Goal: Task Accomplishment & Management: Manage account settings

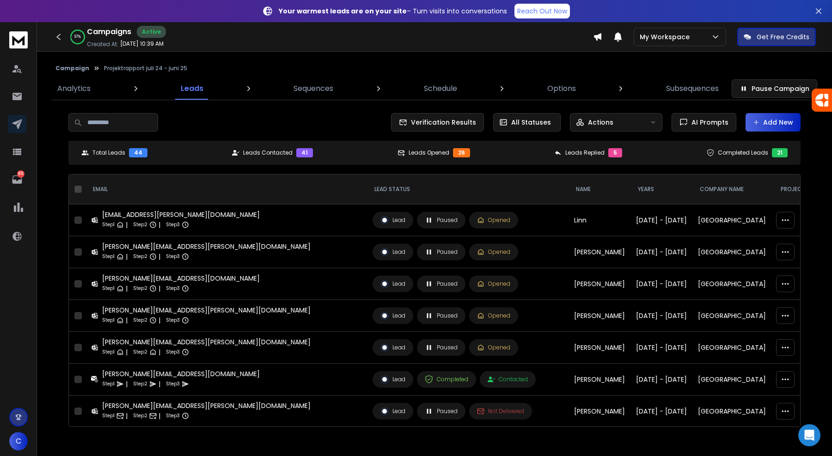
scroll to position [1187, 0]
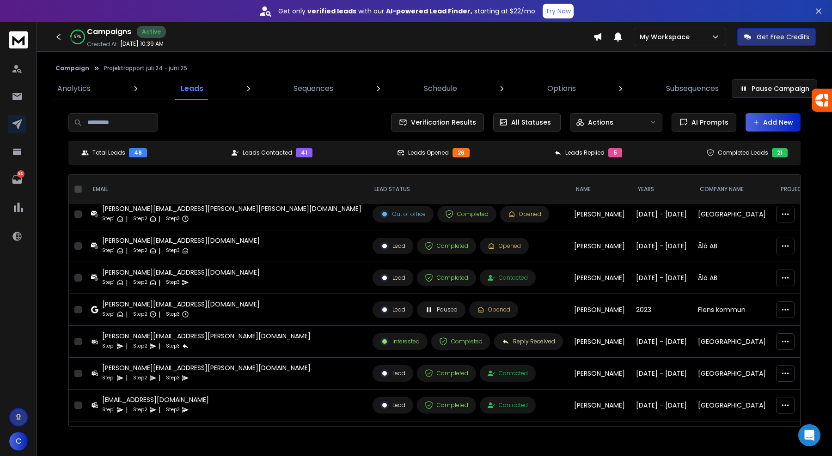
scroll to position [1347, 0]
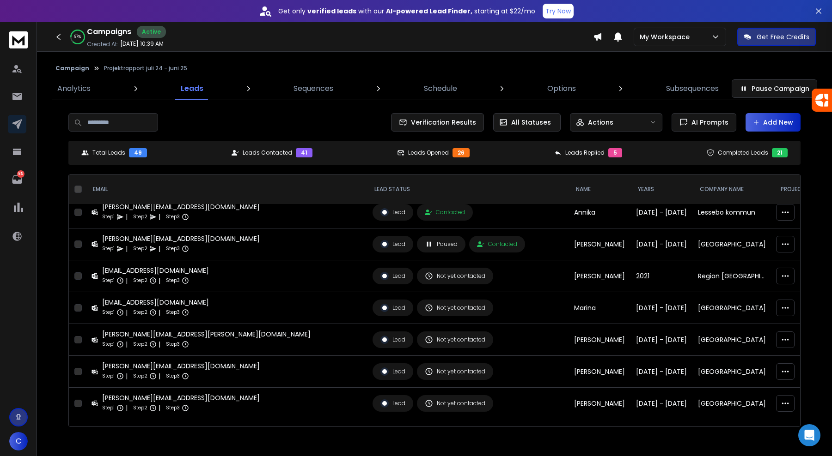
click at [52, 325] on div "Verification Results All Statuses Actions AI Prompts Add New Total Leads 49 Lea…" at bounding box center [434, 265] width 765 height 312
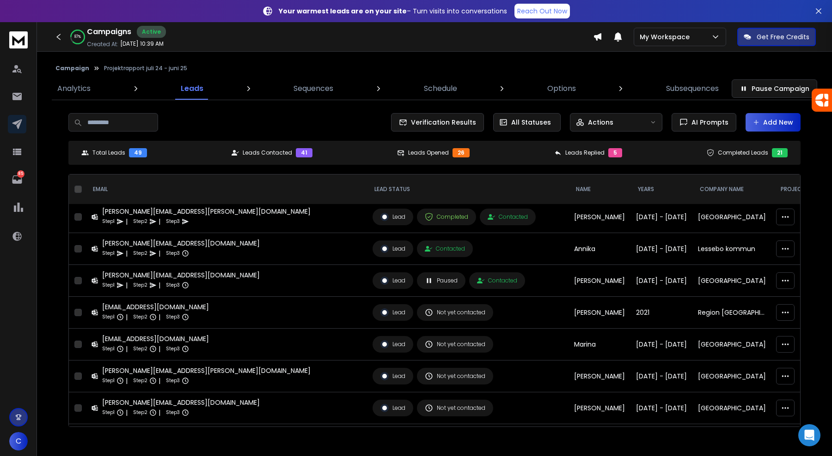
scroll to position [1347, 0]
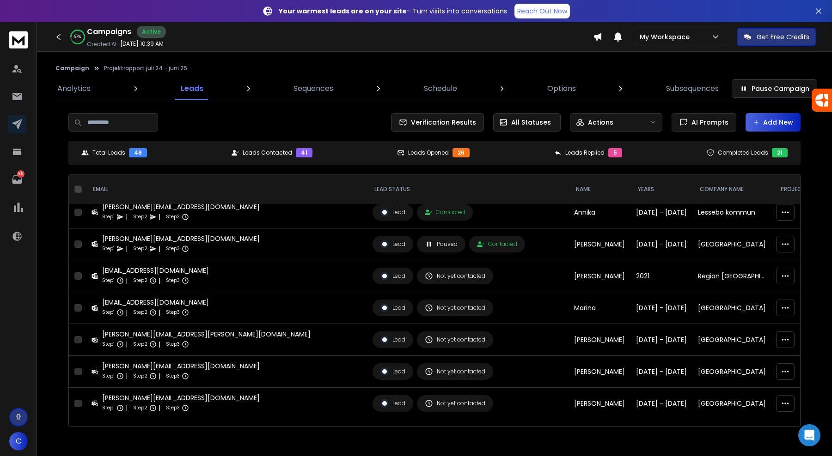
click at [692, 343] on td "Vallenstunas kommun" at bounding box center [732, 340] width 81 height 32
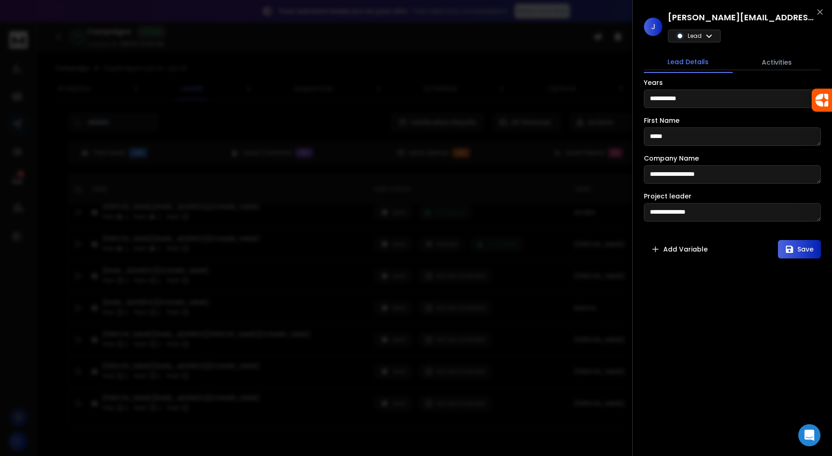
click at [690, 179] on textarea "**********" at bounding box center [732, 174] width 177 height 18
click at [691, 174] on textarea "**********" at bounding box center [732, 174] width 177 height 18
type textarea "**********"
click at [792, 248] on icon "submit" at bounding box center [788, 249] width 7 height 7
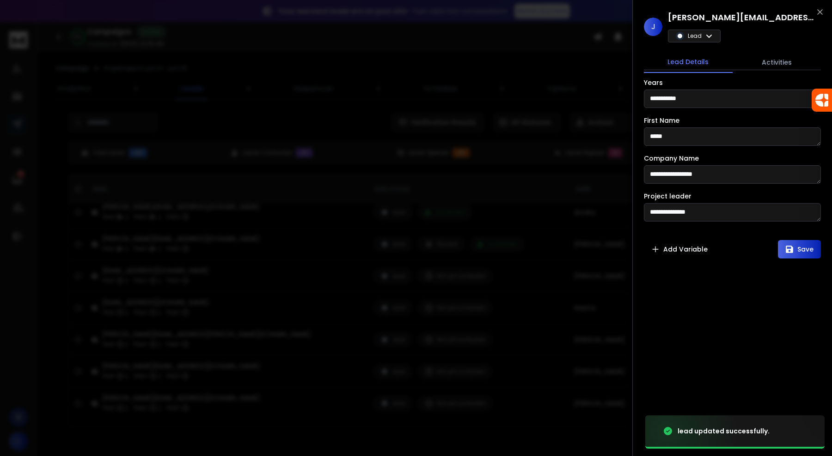
click at [592, 296] on div at bounding box center [416, 228] width 832 height 456
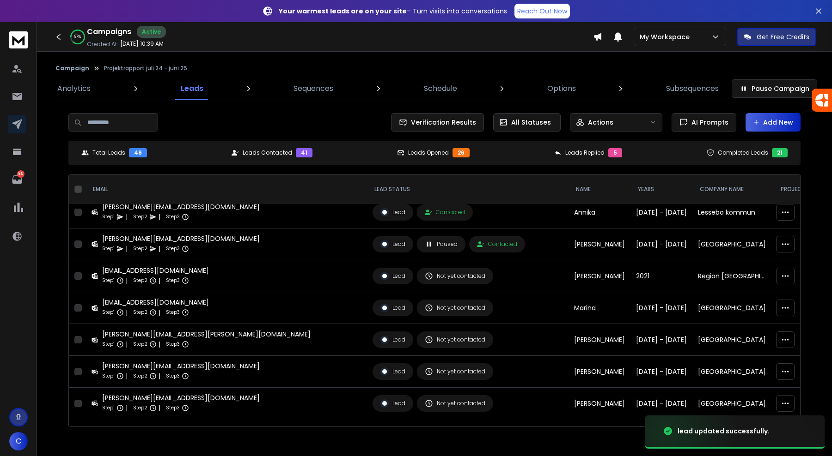
click at [692, 310] on td "Karlskogas kommun" at bounding box center [732, 308] width 81 height 32
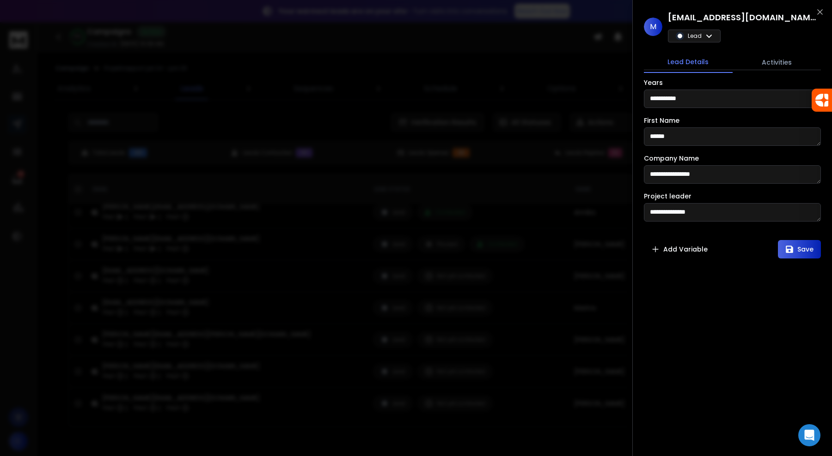
click at [686, 173] on textarea "**********" at bounding box center [732, 174] width 177 height 18
type textarea "**********"
click at [791, 249] on icon "submit" at bounding box center [788, 249] width 7 height 7
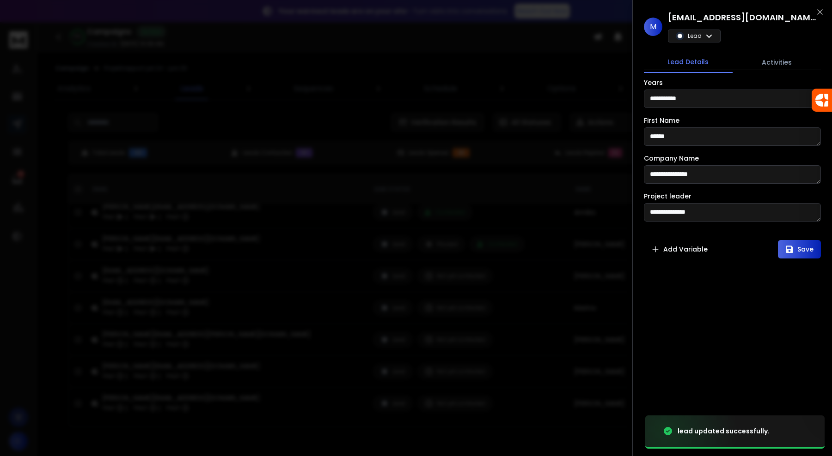
click at [813, 250] on button "Save" at bounding box center [799, 249] width 43 height 18
click at [570, 274] on div at bounding box center [416, 228] width 832 height 456
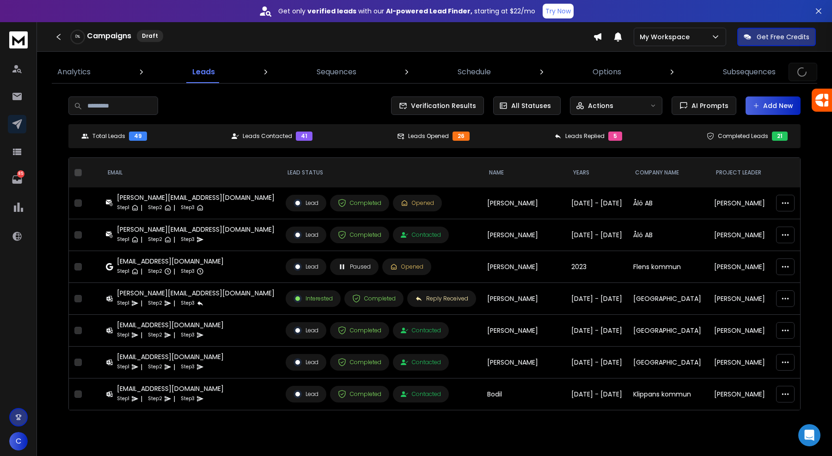
scroll to position [1347, 0]
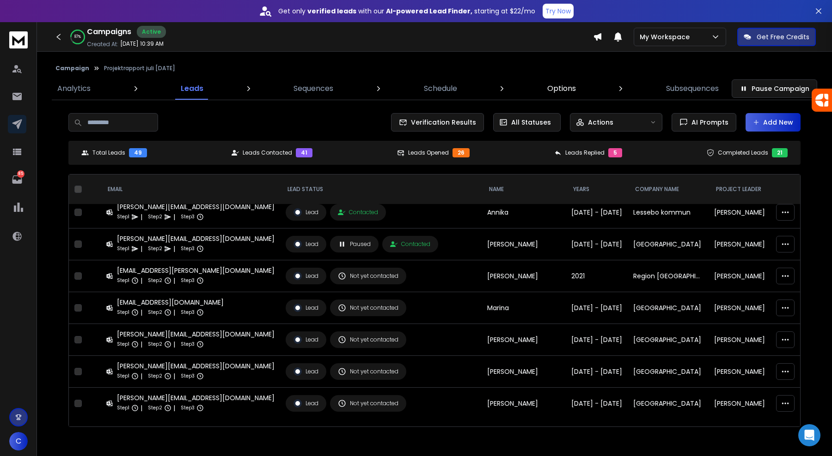
click at [578, 86] on link "Options" at bounding box center [561, 89] width 40 height 22
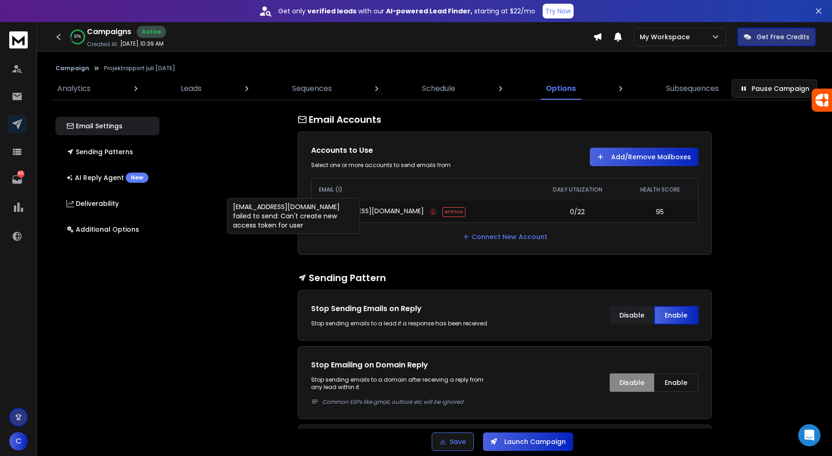
click at [442, 213] on span "SMTP Error" at bounding box center [453, 212] width 23 height 10
click at [343, 216] on div "[EMAIL_ADDRESS][DOMAIN_NAME] failed to send: Can't create new access token for …" at bounding box center [293, 216] width 133 height 36
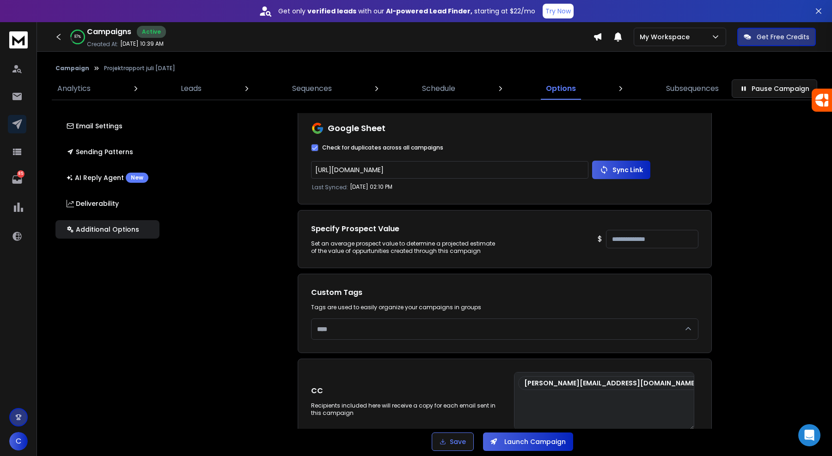
scroll to position [1735, 0]
click at [615, 165] on p "Sync Link" at bounding box center [627, 169] width 30 height 9
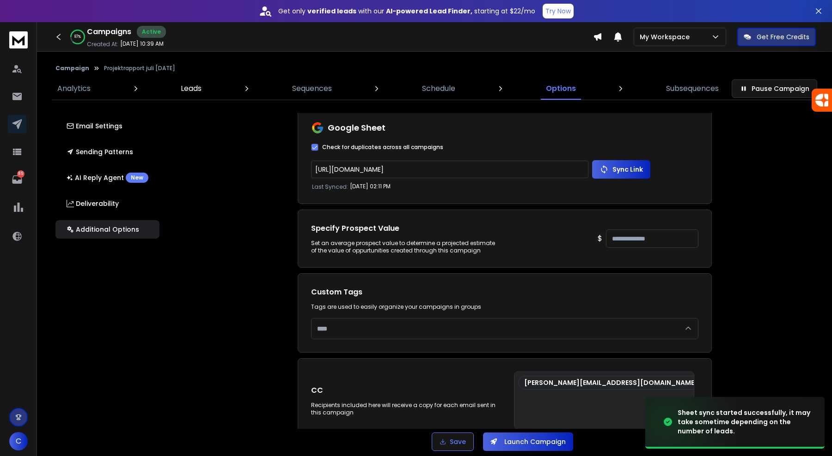
click at [196, 94] on link "Leads" at bounding box center [191, 89] width 32 height 22
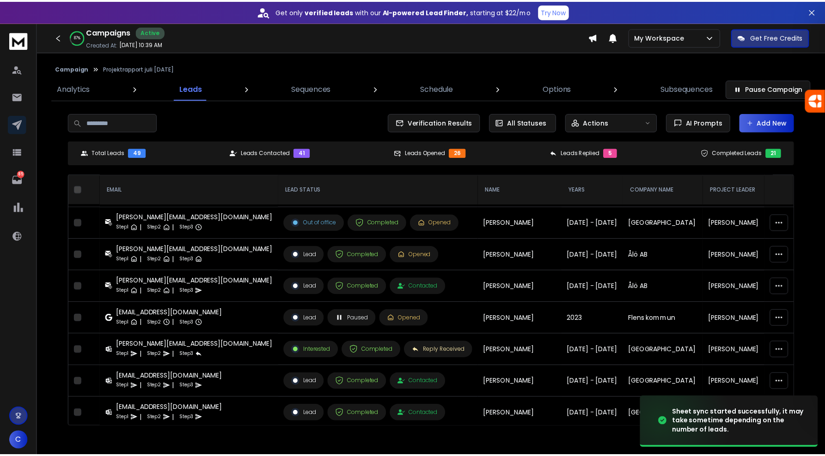
scroll to position [1347, 0]
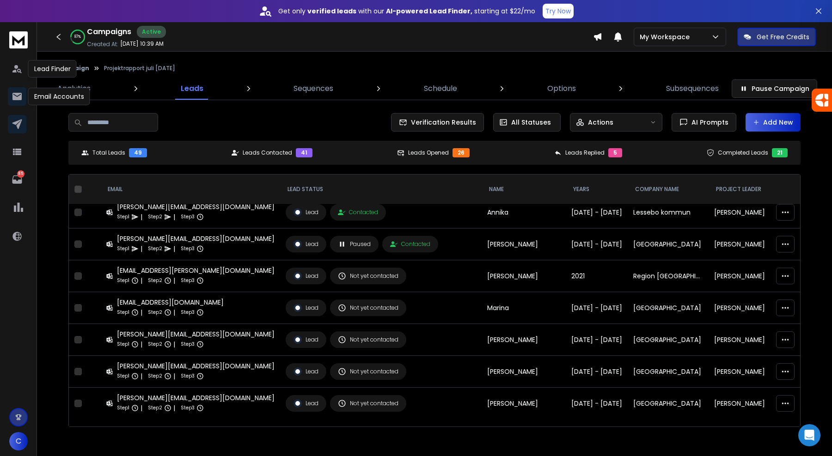
click at [10, 100] on link at bounding box center [17, 96] width 18 height 18
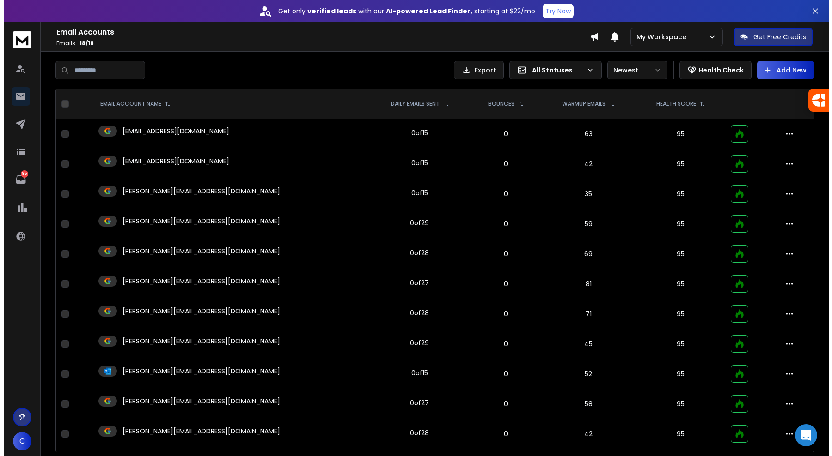
scroll to position [239, 0]
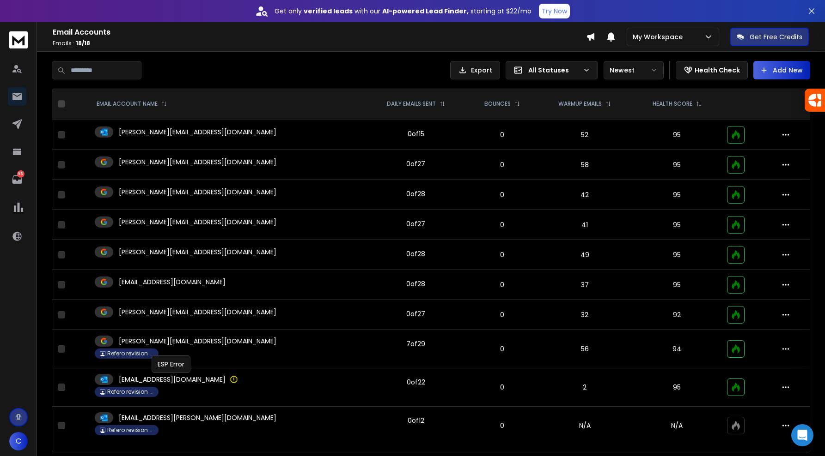
click at [158, 380] on p "[EMAIL_ADDRESS][DOMAIN_NAME]" at bounding box center [172, 379] width 107 height 9
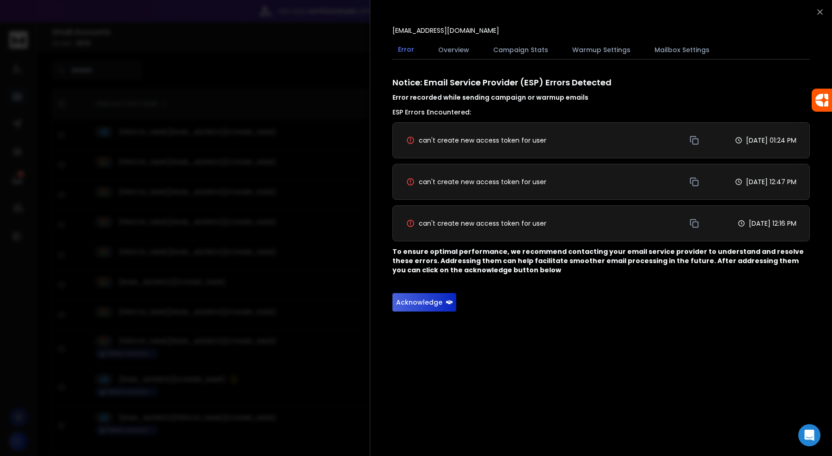
click at [423, 291] on div "Notice: Email Service Provider (ESP) Errors Detected Error recorded while sendi…" at bounding box center [600, 194] width 417 height 236
click at [452, 45] on button "Overview" at bounding box center [453, 50] width 42 height 20
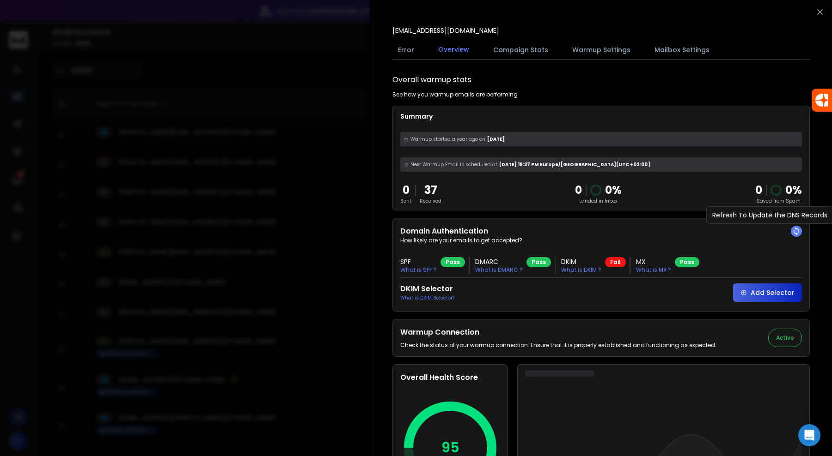
click at [795, 231] on icon at bounding box center [795, 231] width 9 height 9
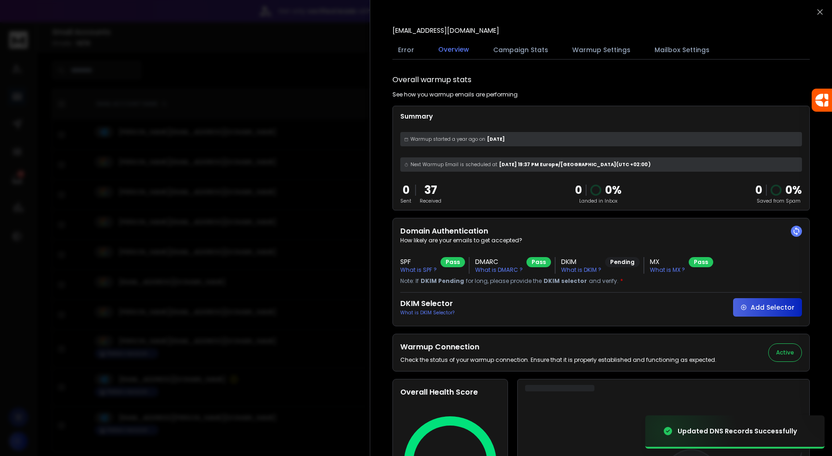
click at [524, 43] on button "Campaign Stats" at bounding box center [520, 50] width 66 height 20
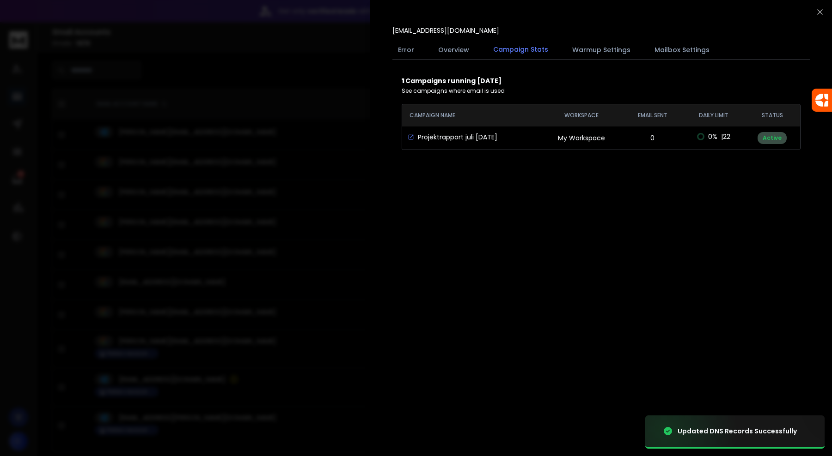
click at [687, 45] on button "Mailbox Settings" at bounding box center [682, 50] width 66 height 20
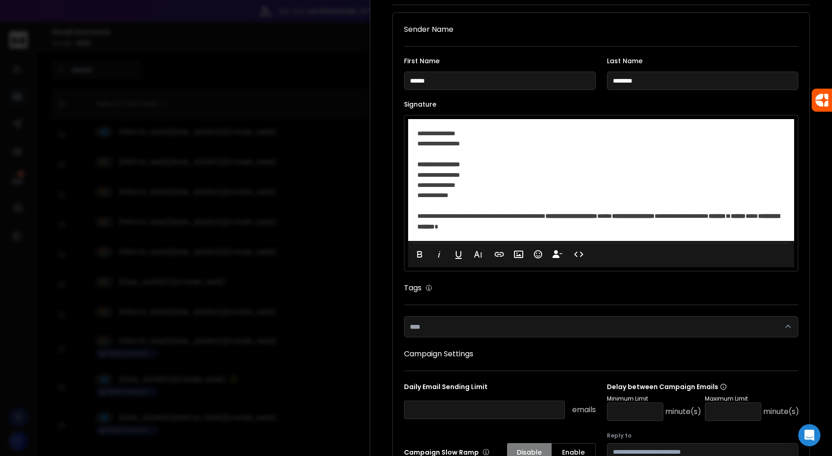
scroll to position [0, 0]
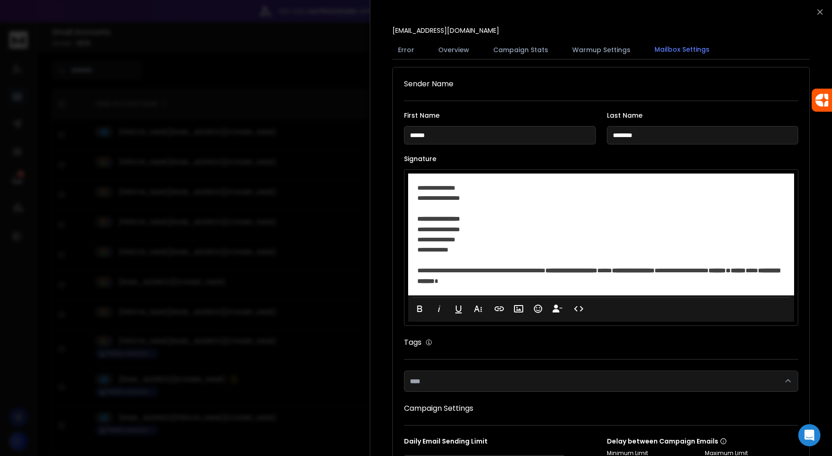
click at [596, 51] on button "Warmup Settings" at bounding box center [600, 50] width 69 height 20
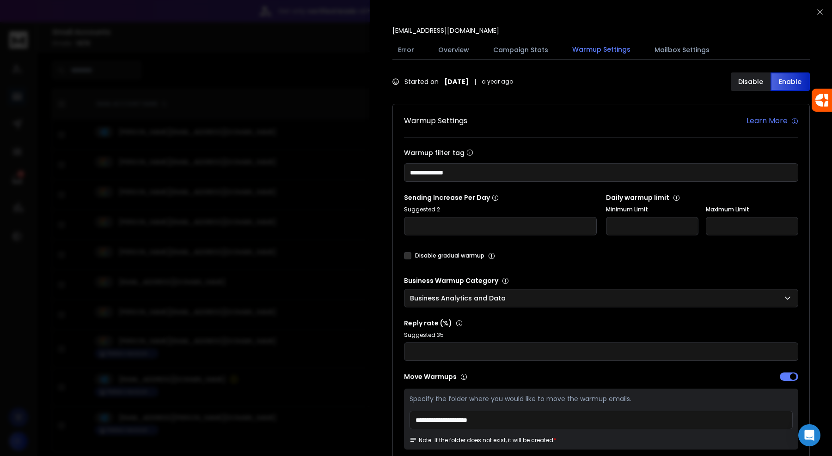
click at [511, 48] on button "Campaign Stats" at bounding box center [520, 50] width 66 height 20
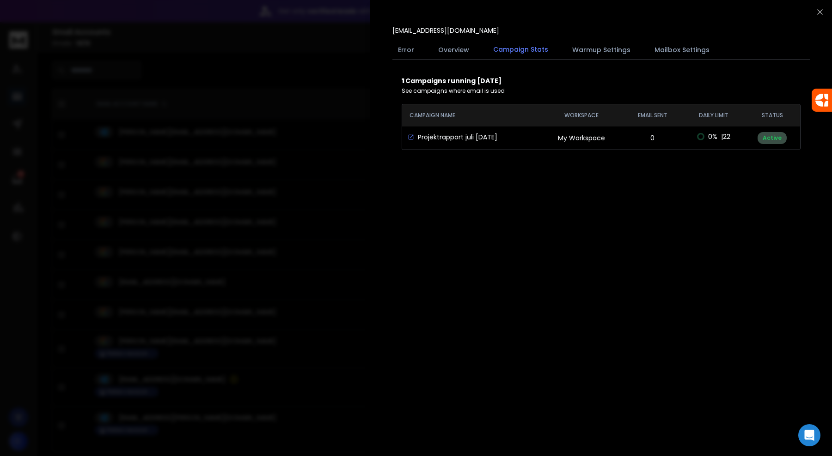
click at [451, 50] on button "Overview" at bounding box center [453, 50] width 42 height 20
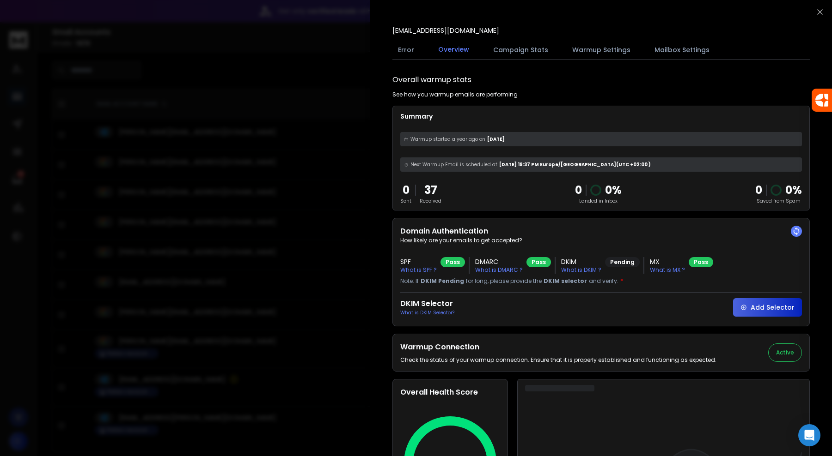
click at [400, 45] on button "Error" at bounding box center [405, 50] width 27 height 20
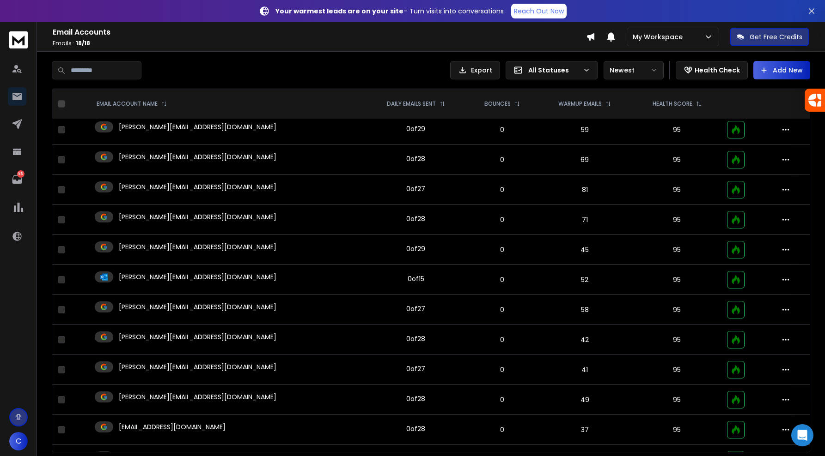
scroll to position [239, 0]
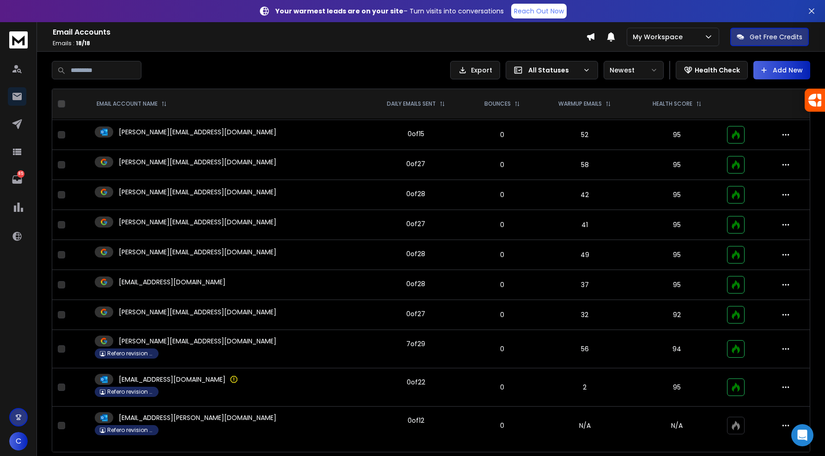
click at [781, 386] on icon at bounding box center [785, 387] width 8 height 8
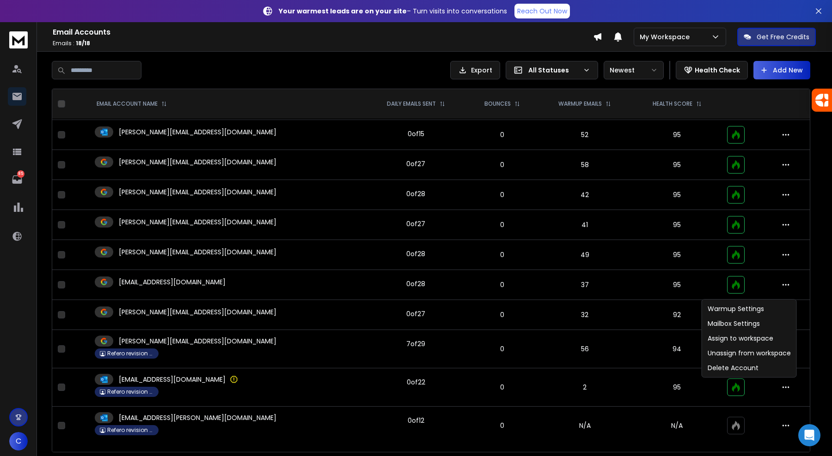
click at [141, 379] on p "[EMAIL_ADDRESS][DOMAIN_NAME]" at bounding box center [172, 379] width 107 height 9
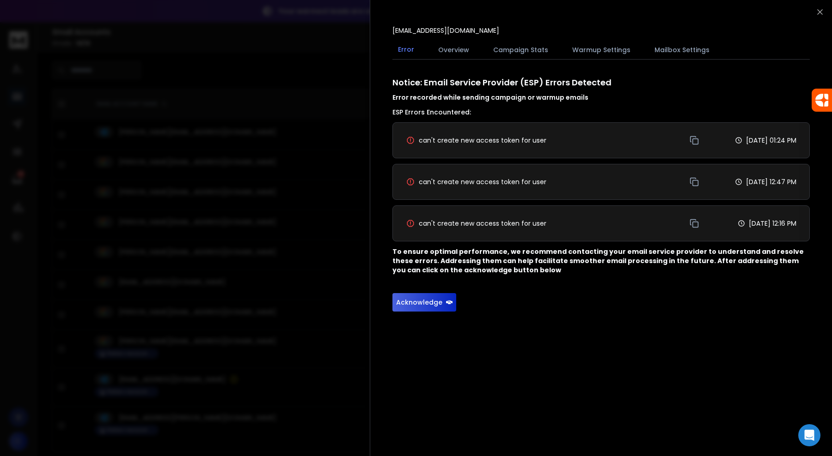
click at [530, 109] on h3 "ESP Errors Encountered:" at bounding box center [600, 112] width 417 height 9
click at [692, 143] on icon at bounding box center [693, 140] width 9 height 9
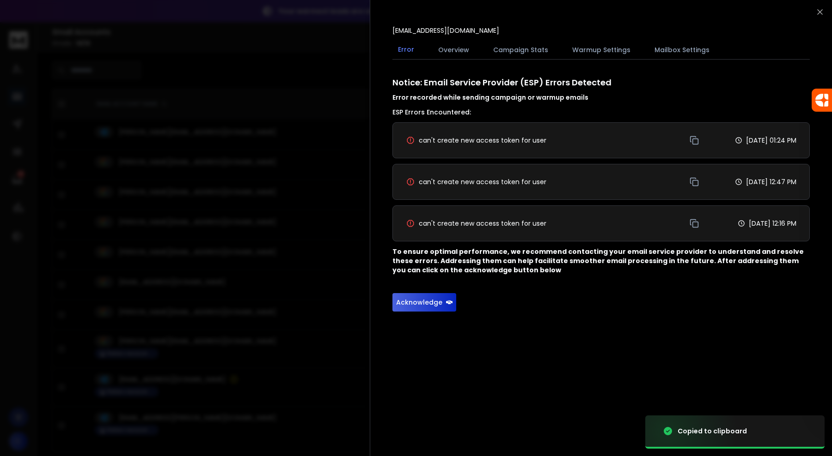
click at [437, 303] on button "Acknowledge" at bounding box center [424, 302] width 64 height 18
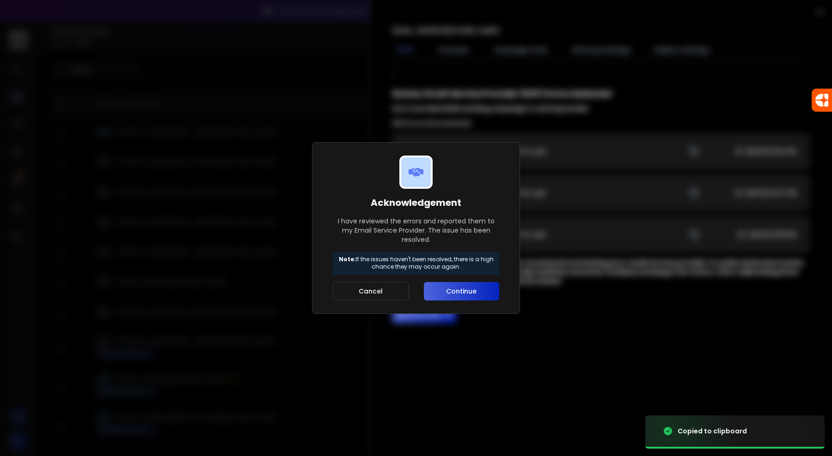
click at [460, 292] on button "Continue" at bounding box center [461, 291] width 75 height 18
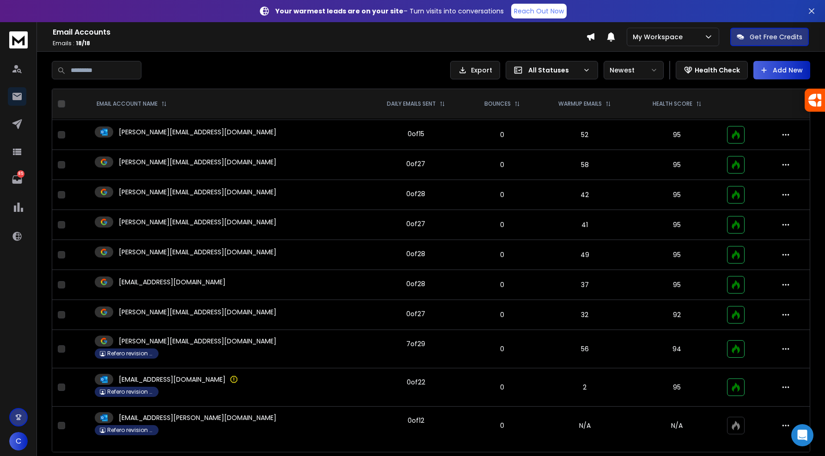
click at [149, 377] on p "[EMAIL_ADDRESS][DOMAIN_NAME]" at bounding box center [172, 379] width 107 height 9
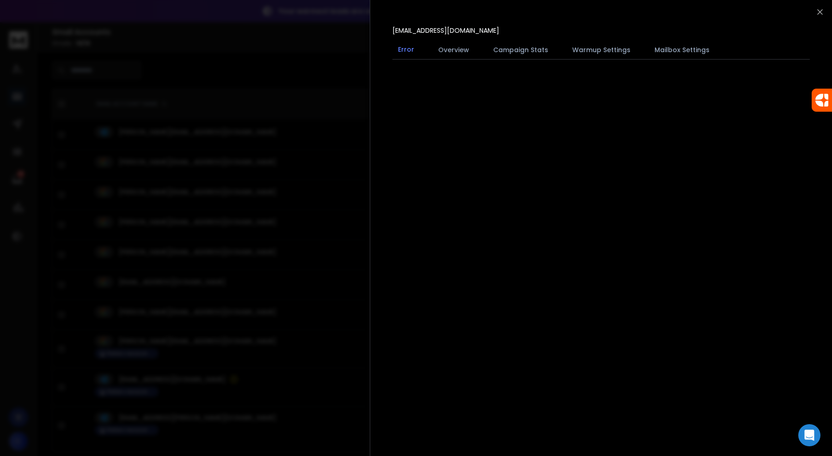
click at [451, 49] on button "Overview" at bounding box center [453, 50] width 42 height 20
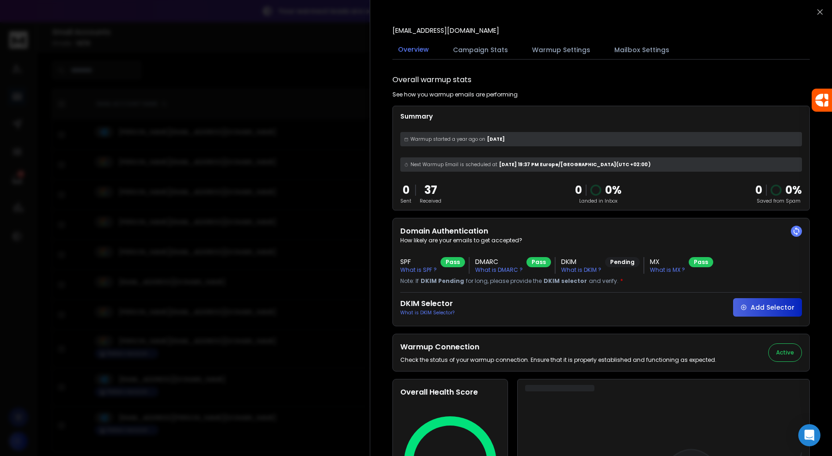
click at [338, 96] on div at bounding box center [416, 228] width 832 height 456
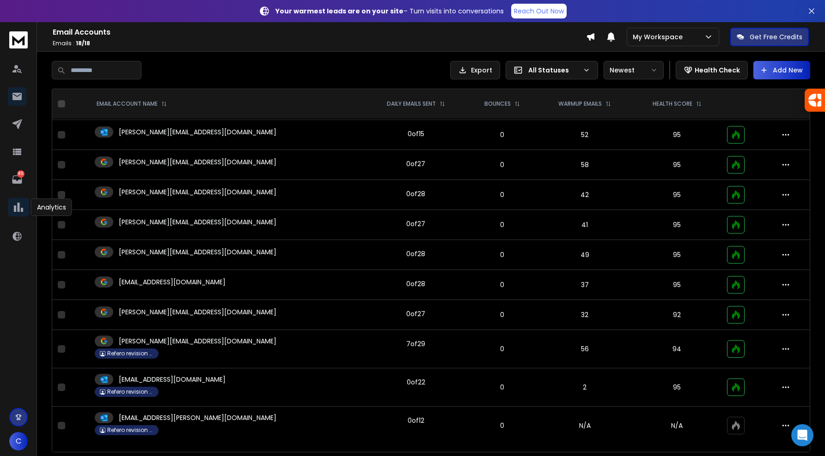
click at [16, 208] on icon at bounding box center [18, 207] width 9 height 9
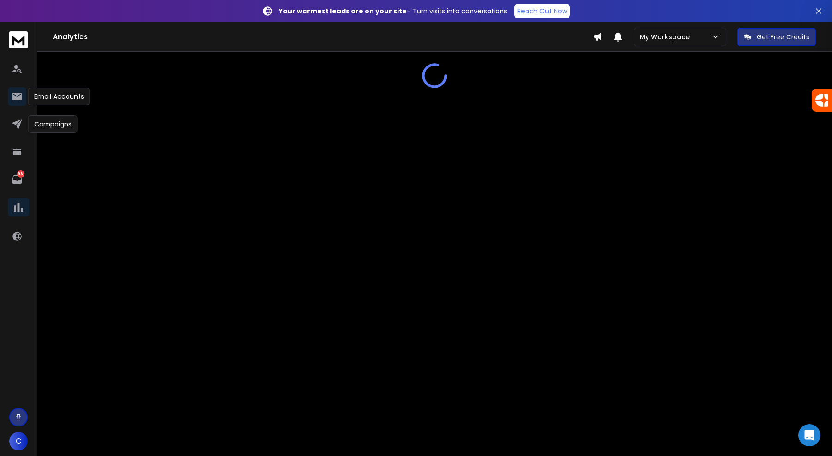
click at [15, 100] on icon at bounding box center [17, 96] width 11 height 11
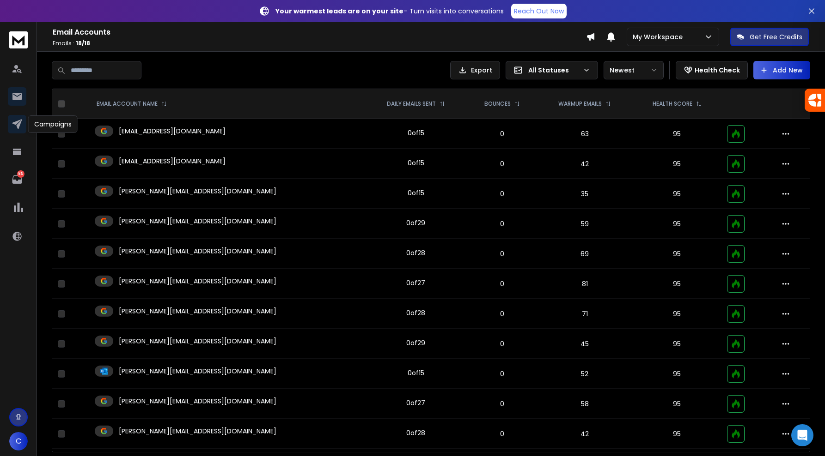
click at [15, 124] on icon at bounding box center [17, 124] width 10 height 10
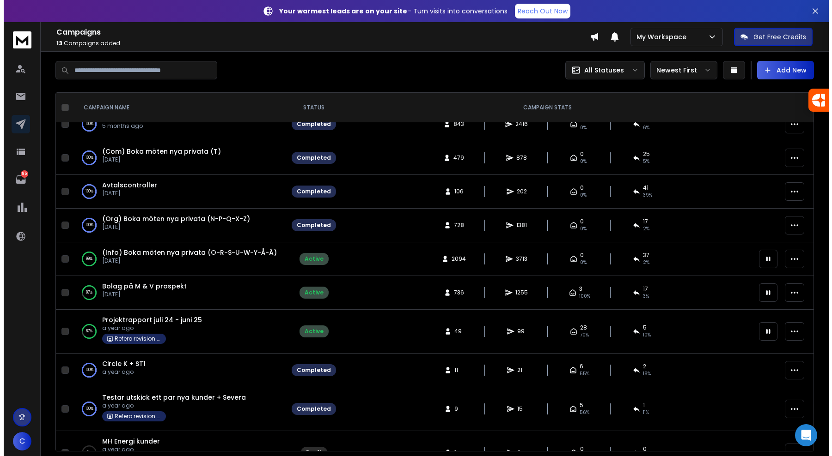
scroll to position [158, 0]
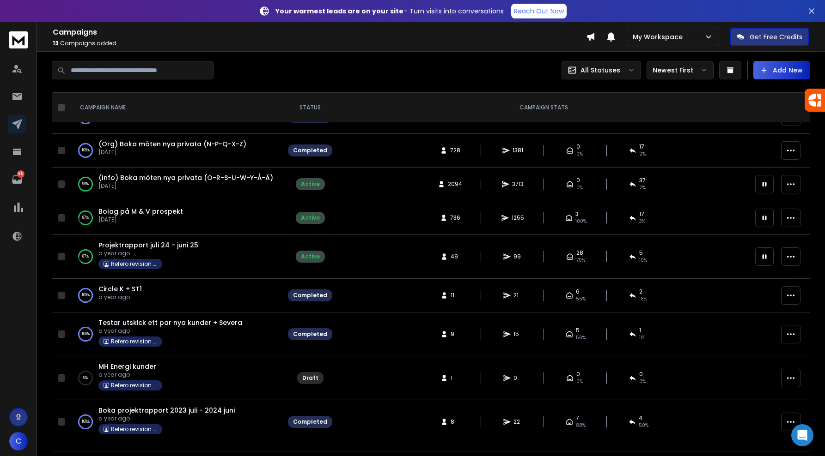
click at [169, 246] on span "Projektrapport juli 24 - juni 25" at bounding box center [148, 245] width 100 height 9
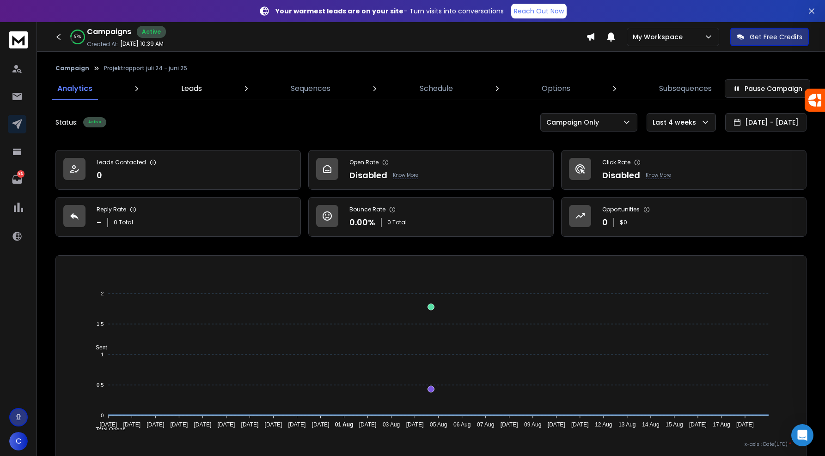
click at [188, 86] on p "Leads" at bounding box center [191, 88] width 21 height 11
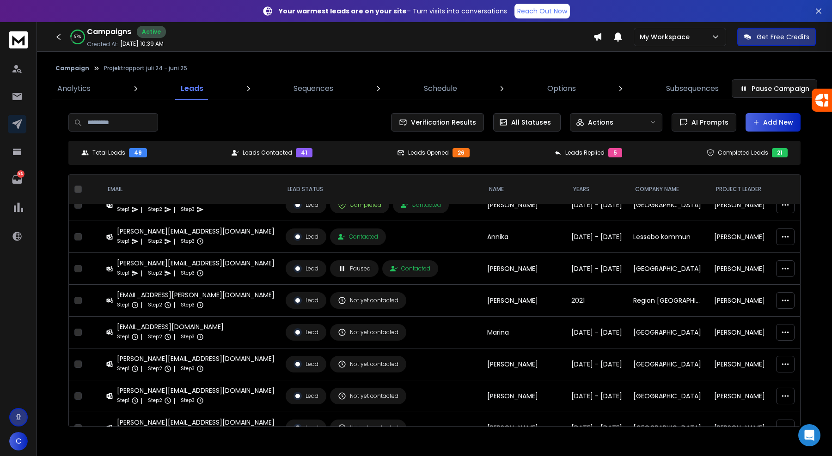
scroll to position [1347, 0]
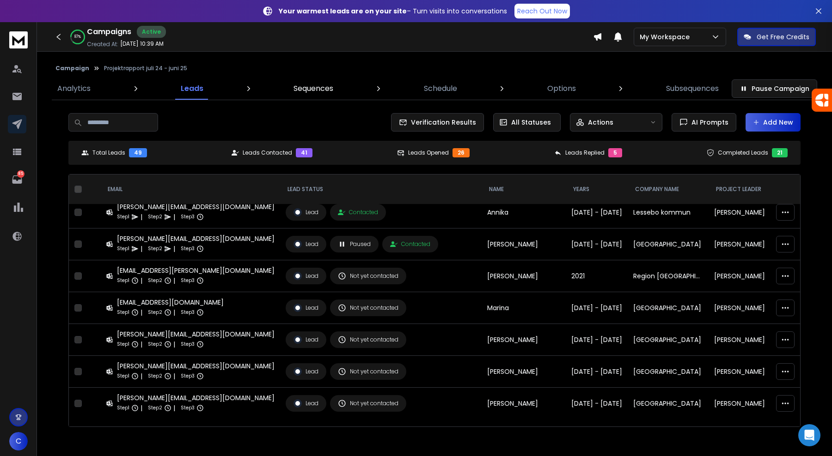
click at [301, 88] on p "Sequences" at bounding box center [313, 88] width 40 height 11
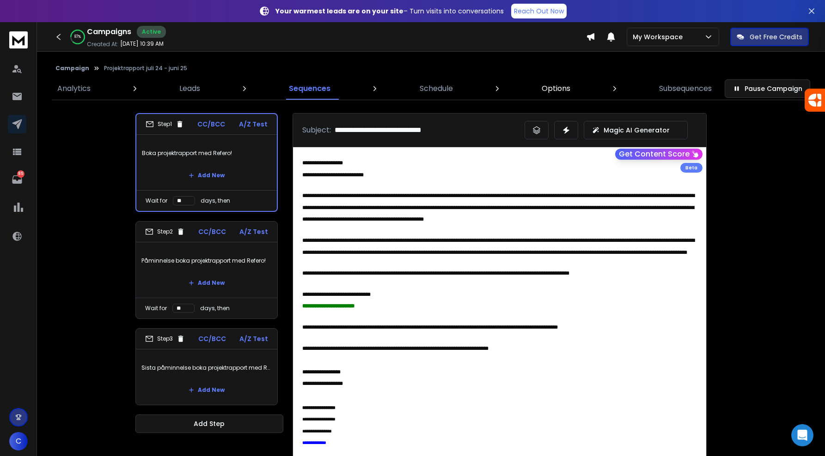
click at [565, 89] on p "Options" at bounding box center [555, 88] width 29 height 11
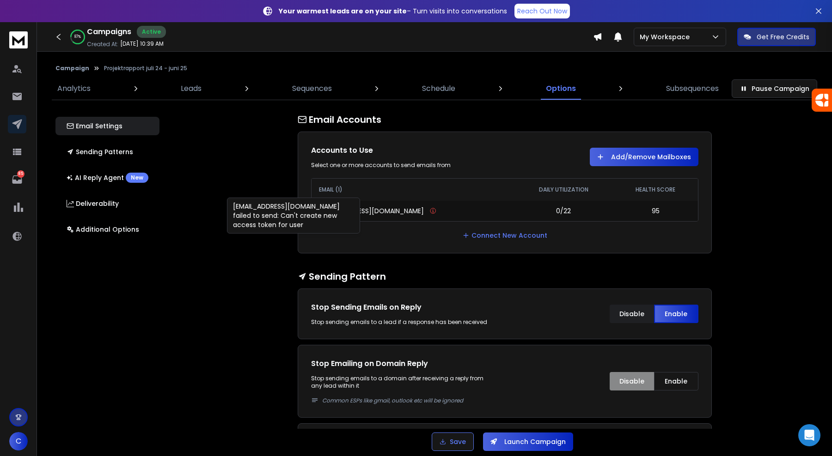
click at [429, 210] on icon at bounding box center [432, 210] width 7 height 7
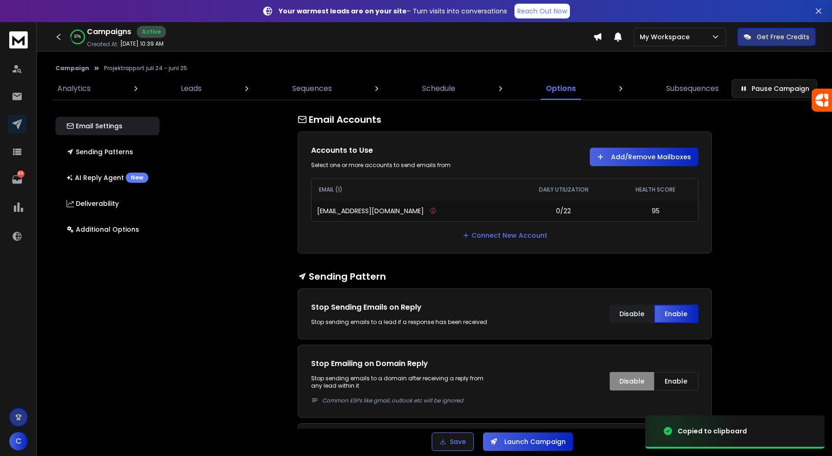
click at [329, 213] on p "[EMAIL_ADDRESS][DOMAIN_NAME]" at bounding box center [370, 211] width 107 height 9
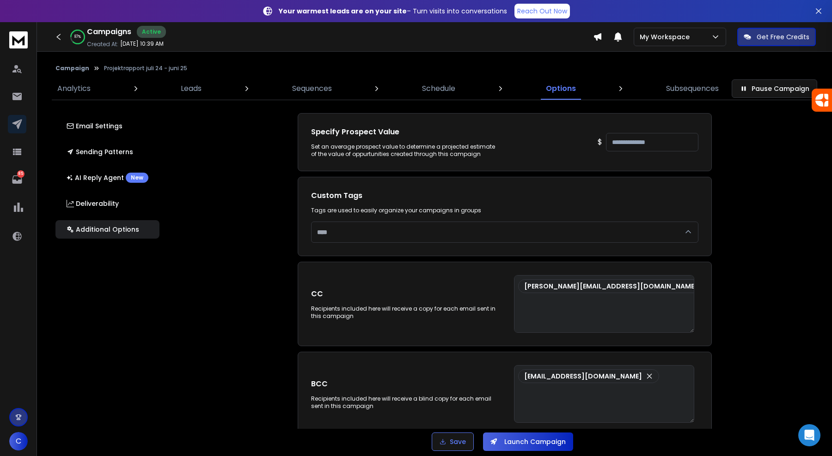
scroll to position [1836, 0]
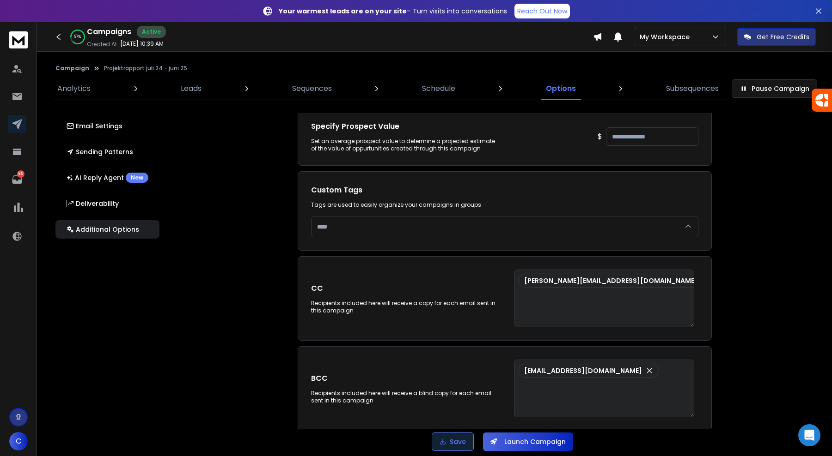
click at [448, 442] on button "Save" at bounding box center [453, 442] width 42 height 18
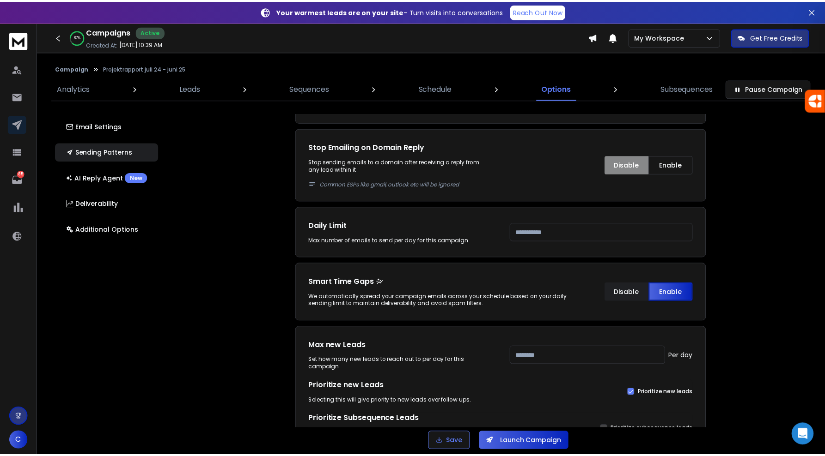
scroll to position [0, 0]
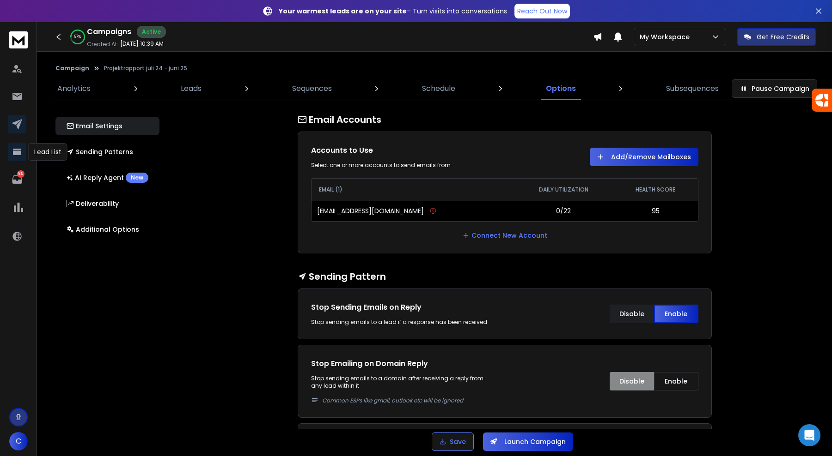
click at [16, 148] on icon at bounding box center [17, 151] width 11 height 11
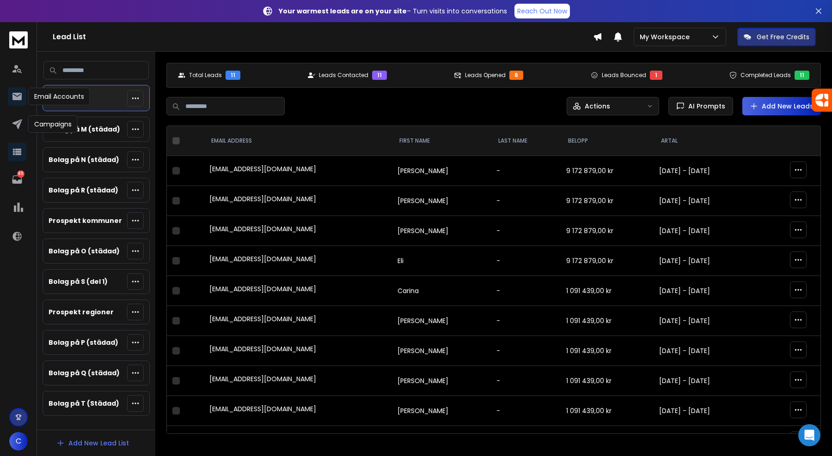
click at [14, 91] on icon at bounding box center [17, 96] width 11 height 11
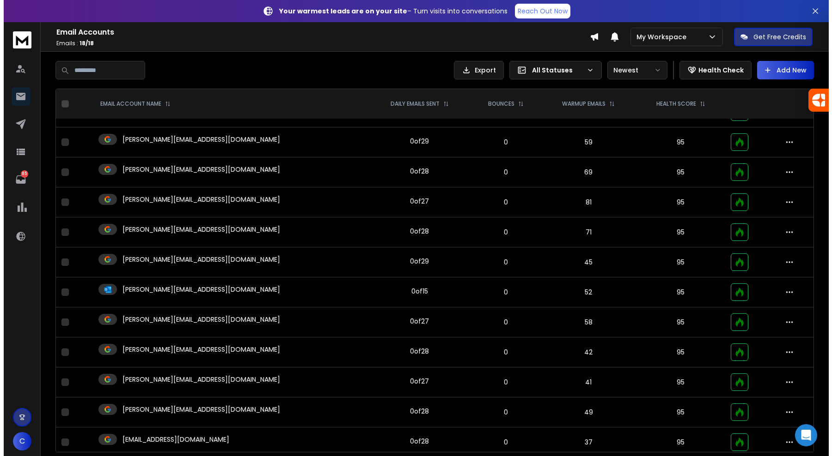
scroll to position [239, 0]
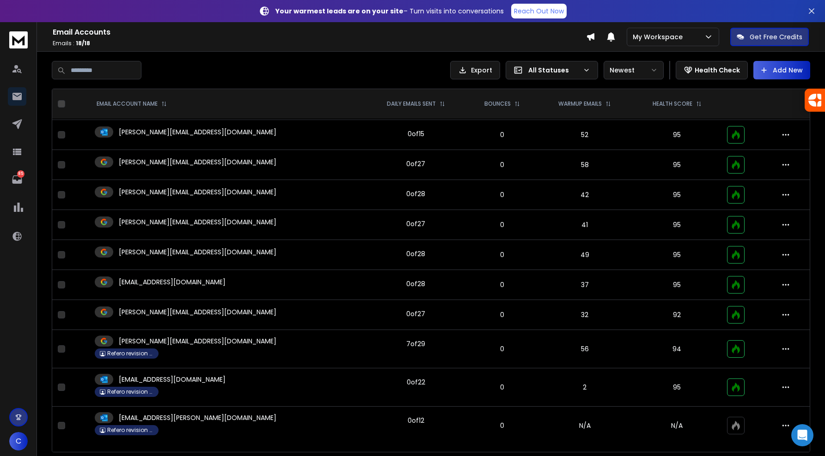
click at [148, 377] on p "[EMAIL_ADDRESS][DOMAIN_NAME]" at bounding box center [172, 379] width 107 height 9
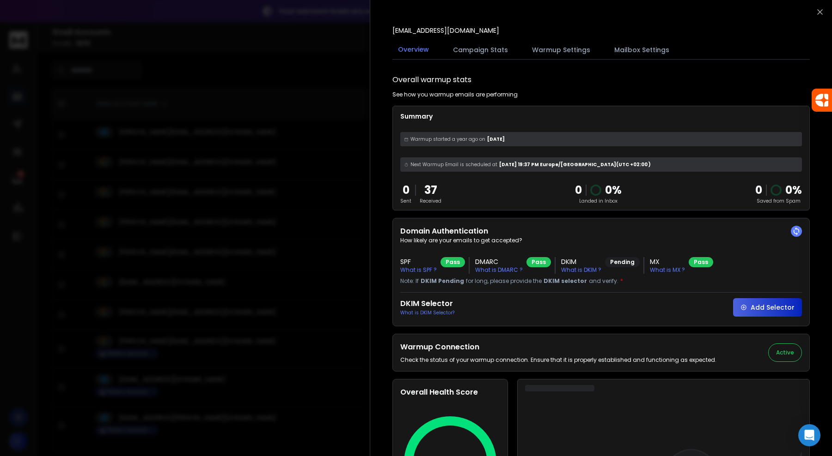
click at [466, 47] on button "Campaign Stats" at bounding box center [480, 50] width 66 height 20
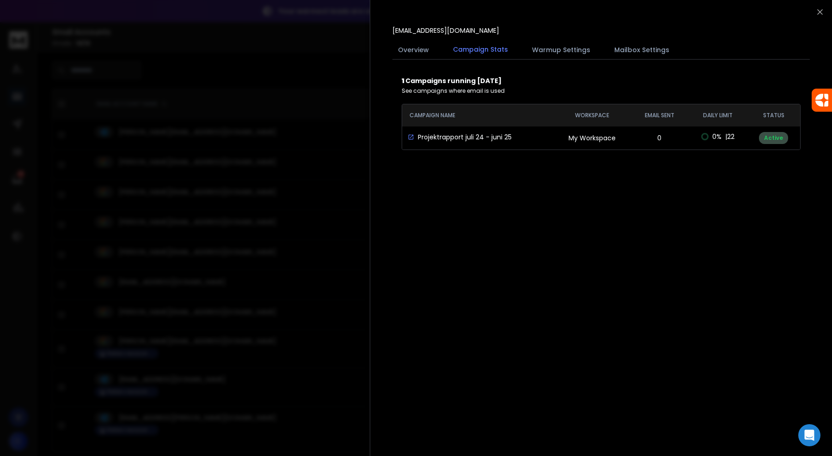
click at [566, 46] on button "Warmup Settings" at bounding box center [560, 50] width 69 height 20
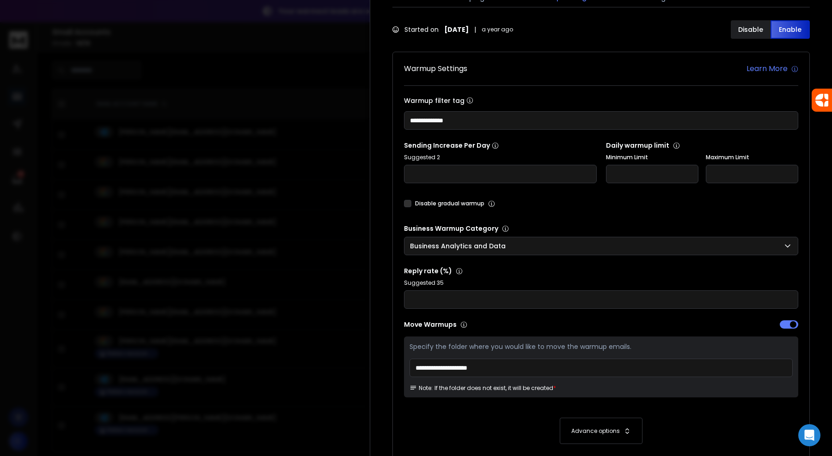
scroll to position [116, 0]
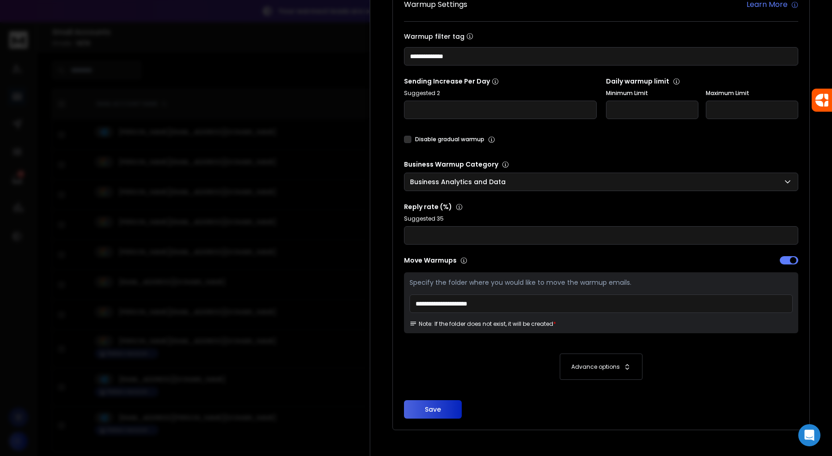
click at [611, 371] on div "Advance options" at bounding box center [600, 367] width 83 height 26
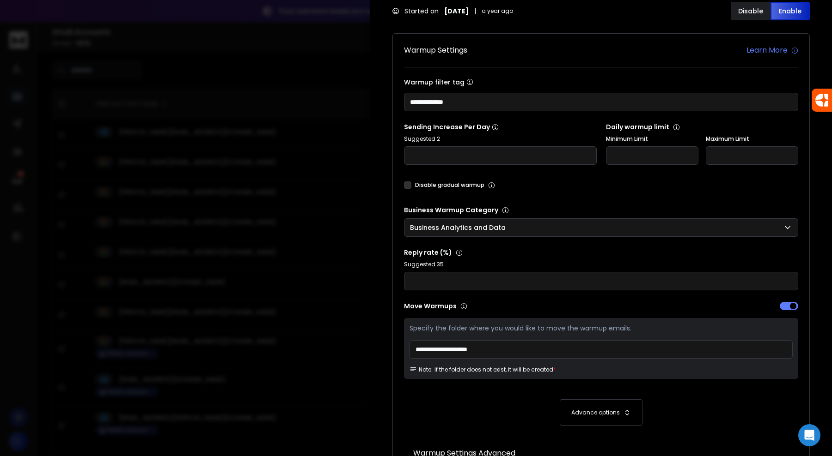
scroll to position [0, 0]
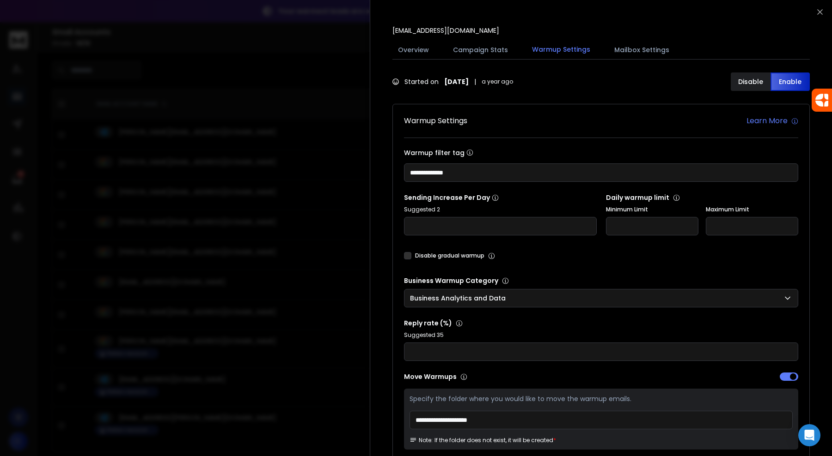
click at [643, 44] on button "Mailbox Settings" at bounding box center [641, 50] width 66 height 20
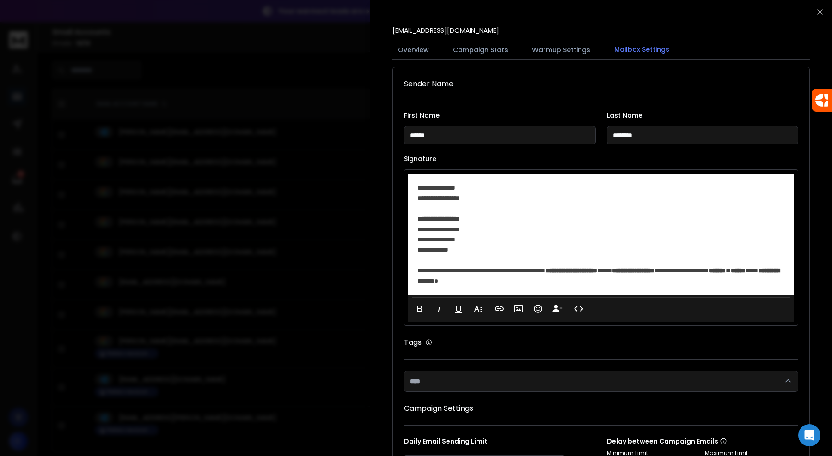
click at [358, 54] on div at bounding box center [416, 228] width 832 height 456
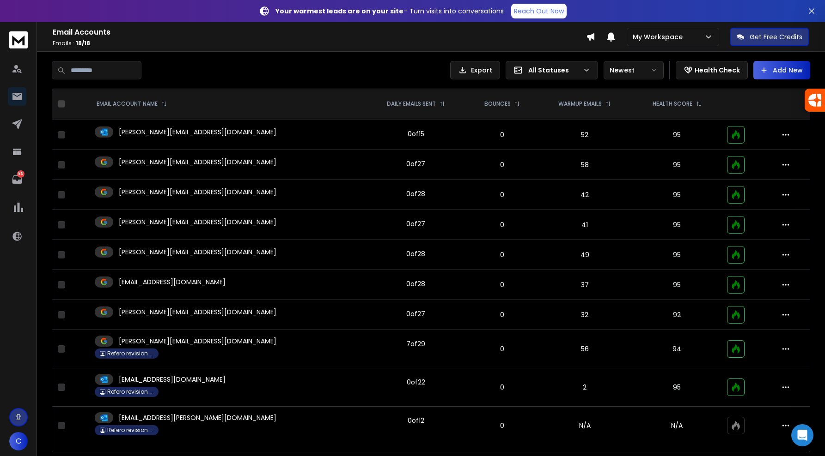
scroll to position [6, 0]
